Goal: Task Accomplishment & Management: Manage account settings

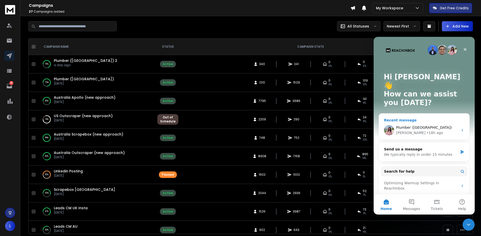
click at [427, 130] on div "• 18h ago" at bounding box center [435, 132] width 16 height 5
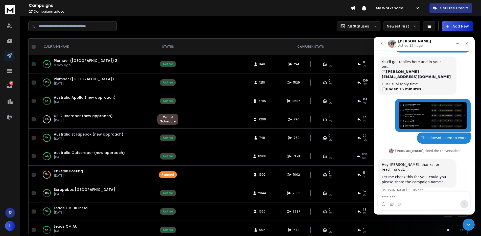
scroll to position [47, 0]
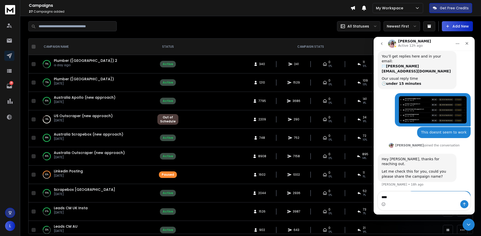
type textarea "*****"
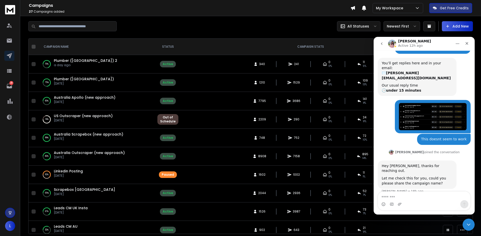
scroll to position [76, 0]
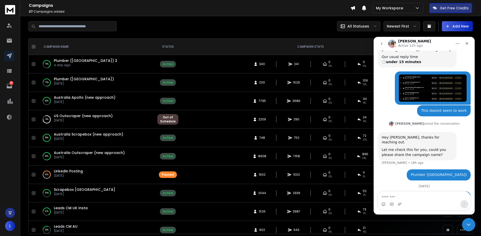
click at [467, 225] on icon "Close Intercom Messenger" at bounding box center [468, 224] width 6 height 6
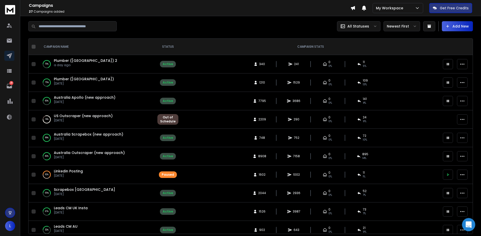
click at [466, 225] on icon "Open Intercom Messenger" at bounding box center [468, 224] width 8 height 8
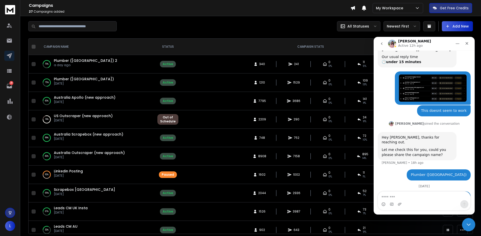
click at [466, 225] on icon "Close Intercom Messenger" at bounding box center [468, 224] width 6 height 6
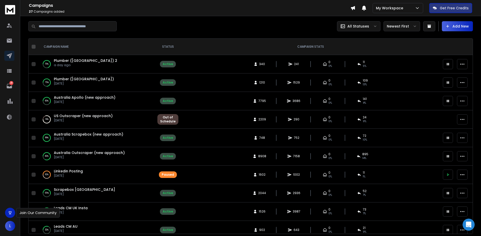
click at [10, 211] on link at bounding box center [10, 213] width 10 height 10
click at [15, 229] on div "20 L" at bounding box center [10, 118] width 20 height 236
click at [13, 228] on span "L" at bounding box center [10, 226] width 10 height 10
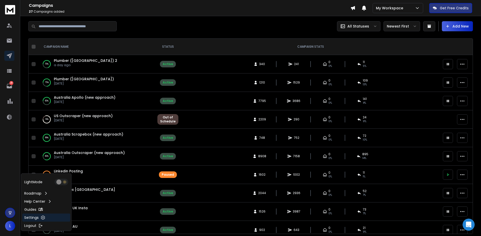
click at [38, 219] on p "Settings" at bounding box center [31, 217] width 14 height 5
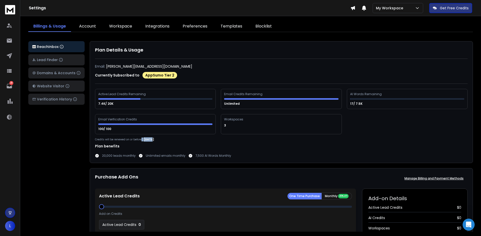
drag, startPoint x: 139, startPoint y: 141, endPoint x: 149, endPoint y: 140, distance: 10.6
click at [149, 140] on div "Credits will be renewed on or before : [DATE]" at bounding box center [124, 140] width 59 height 4
click at [149, 140] on p "[DATE]" at bounding box center [149, 140] width 10 height 4
